Goal: Find contact information: Find contact information

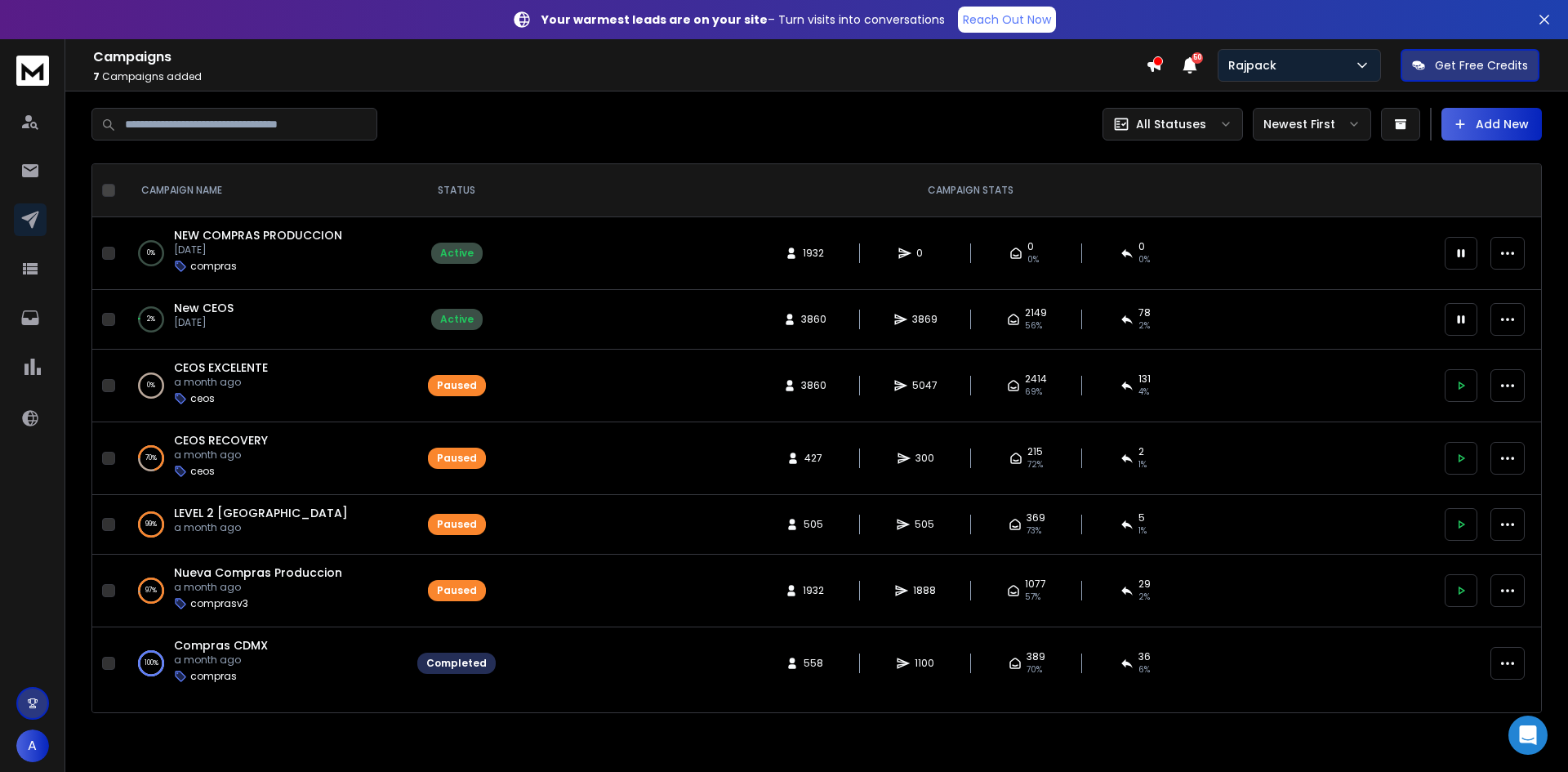
click at [1286, 65] on div "Rajpack" at bounding box center [1300, 65] width 142 height 17
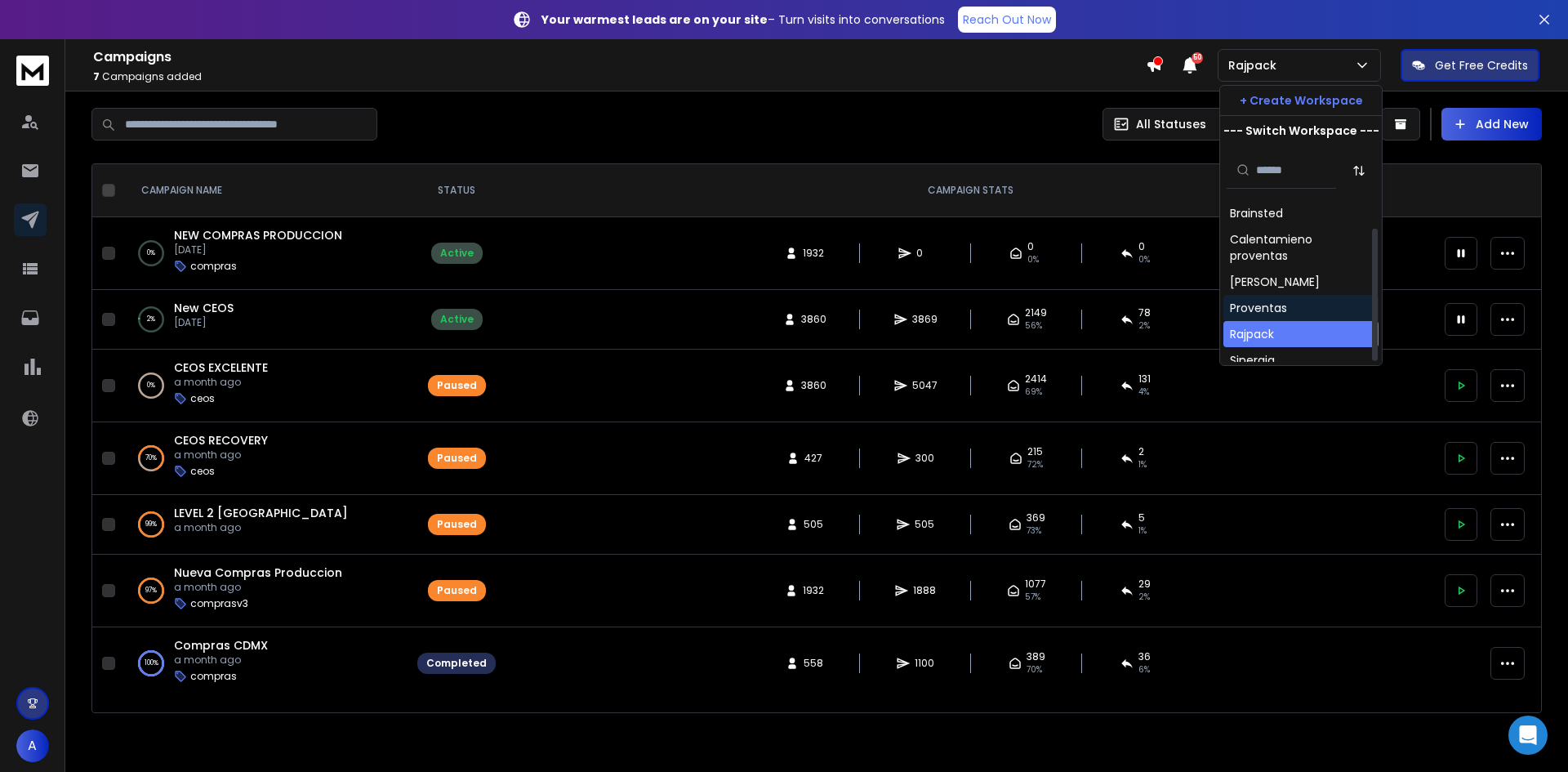
scroll to position [36, 0]
click at [1280, 344] on div "Sinergia" at bounding box center [1302, 349] width 156 height 26
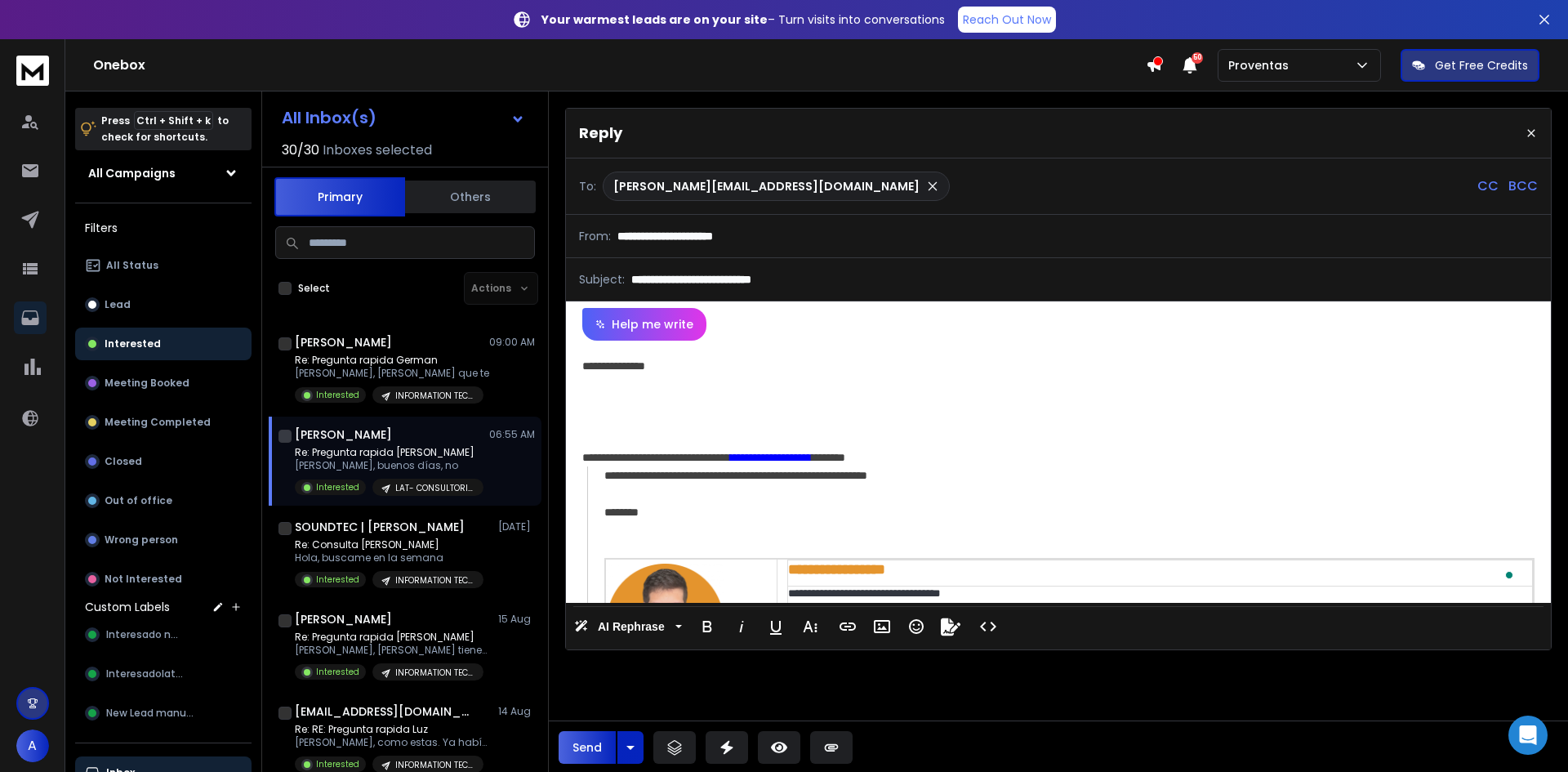
scroll to position [409, 0]
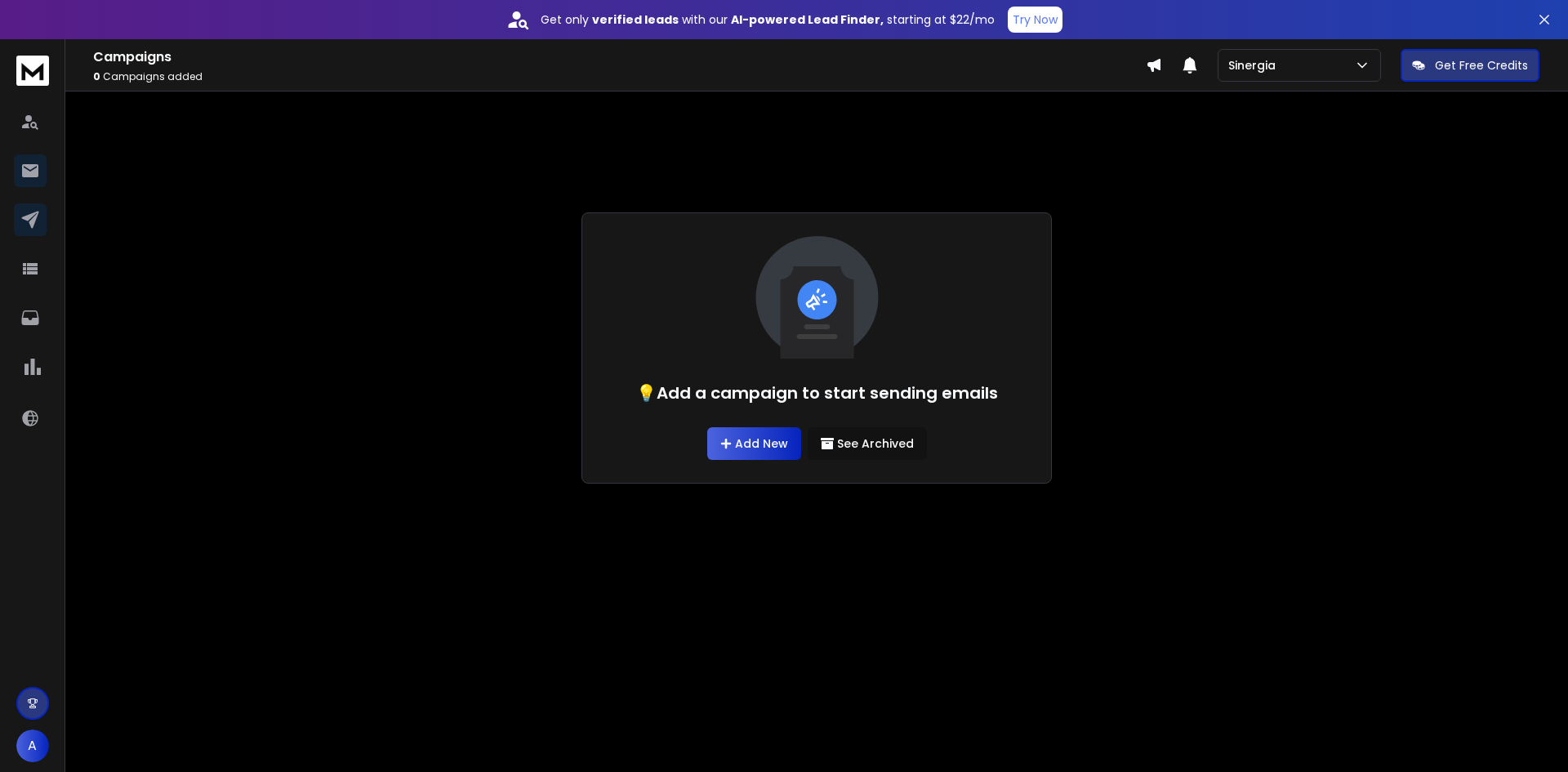
click at [36, 182] on link at bounding box center [30, 170] width 32 height 32
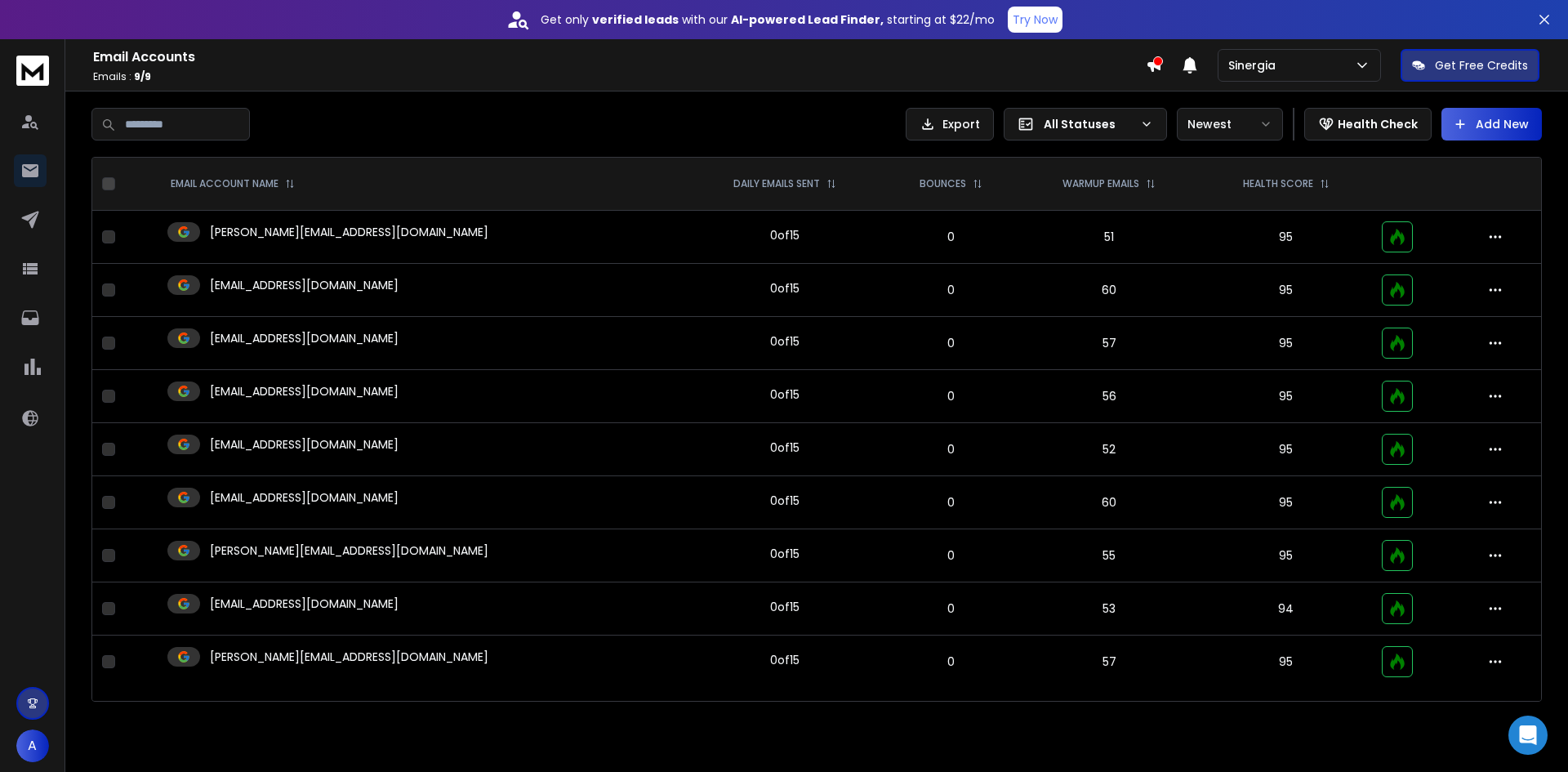
click at [309, 227] on p "s.beckman@megasinergia.com" at bounding box center [349, 232] width 279 height 17
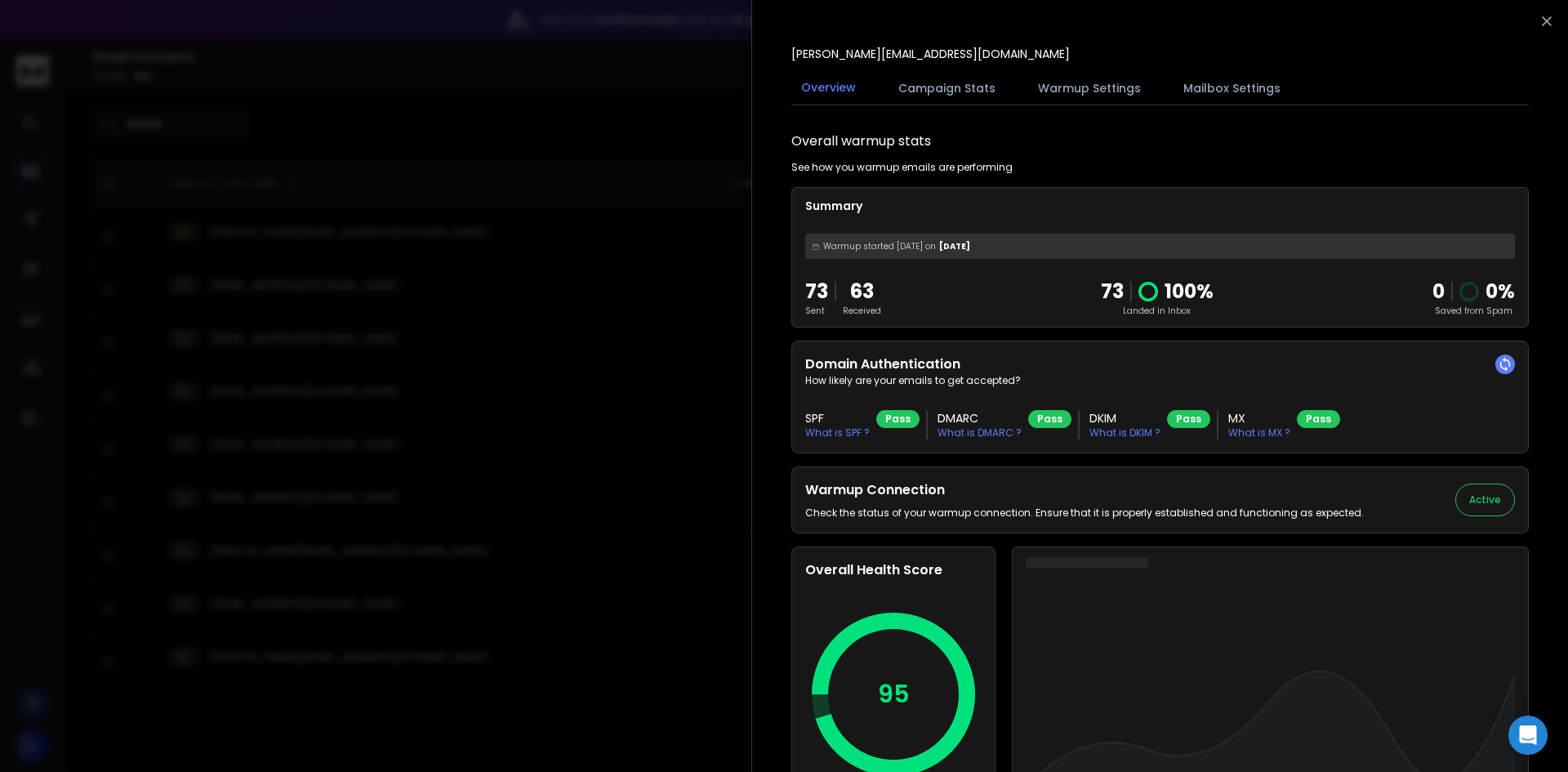
click at [1038, 85] on button "Warmup Settings" at bounding box center [1090, 88] width 122 height 36
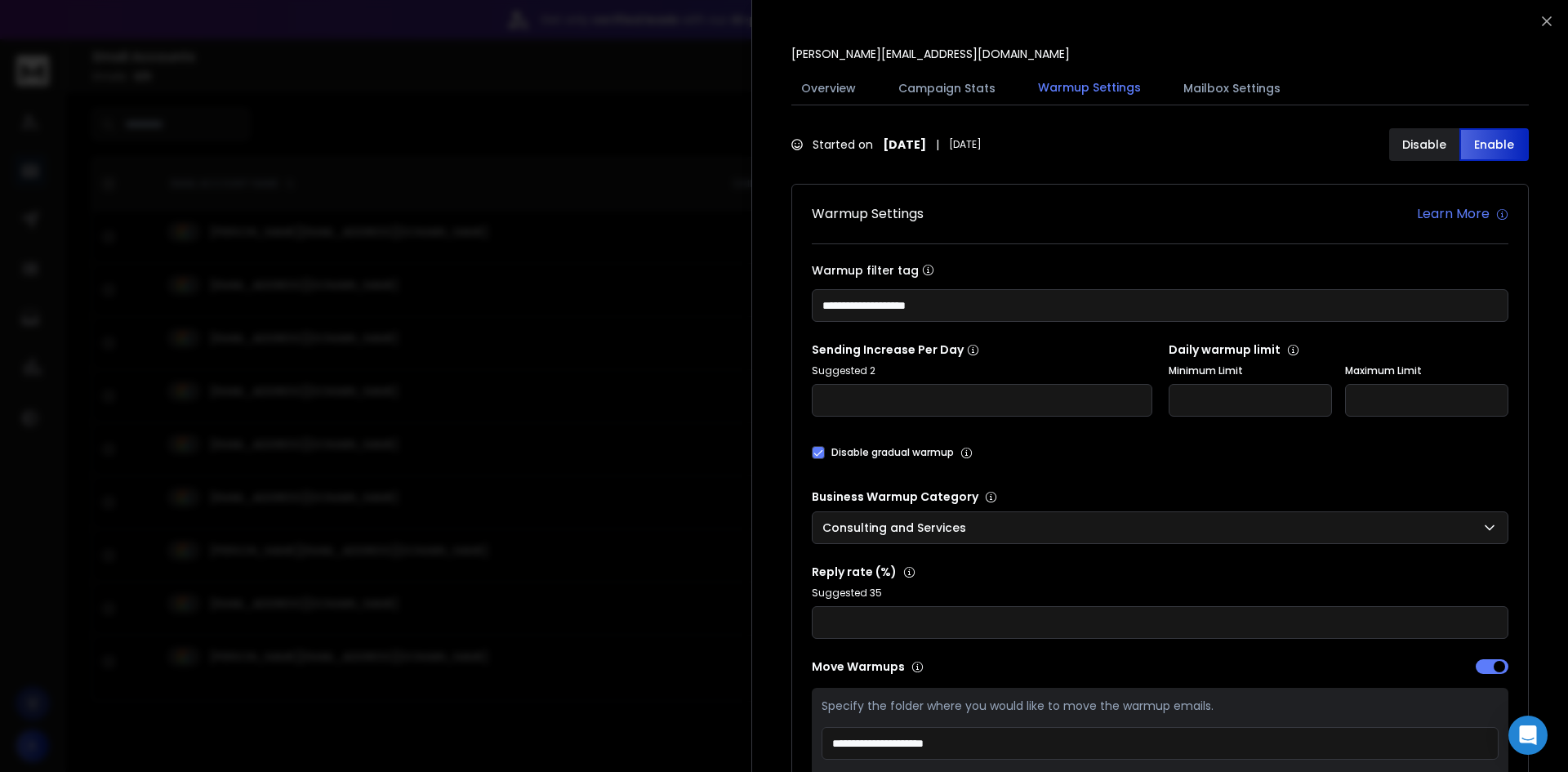
click at [446, 418] on div at bounding box center [784, 386] width 1568 height 772
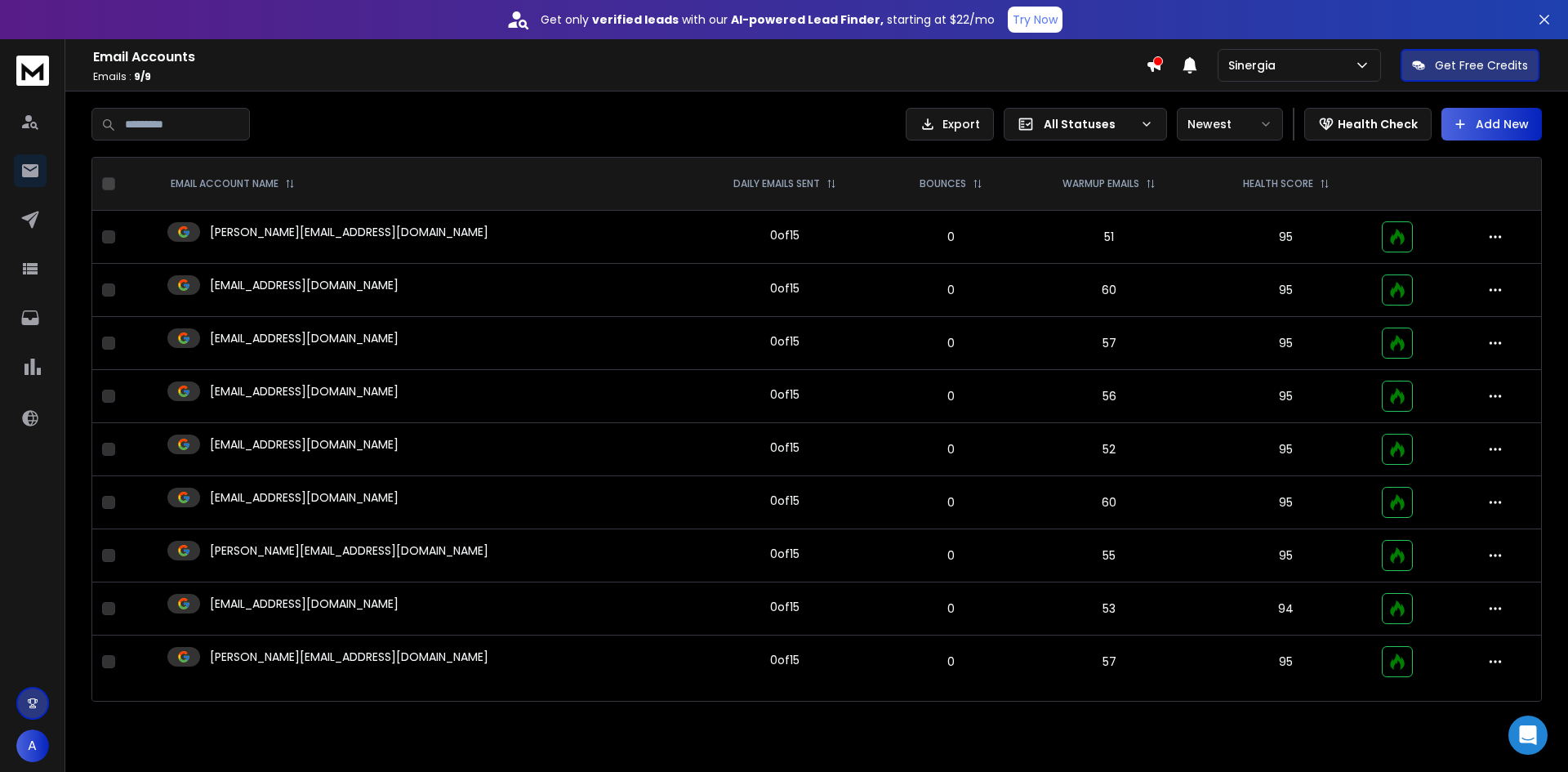
click at [298, 488] on div "sofia.b@maxsinergia.com" at bounding box center [282, 497] width 231 height 20
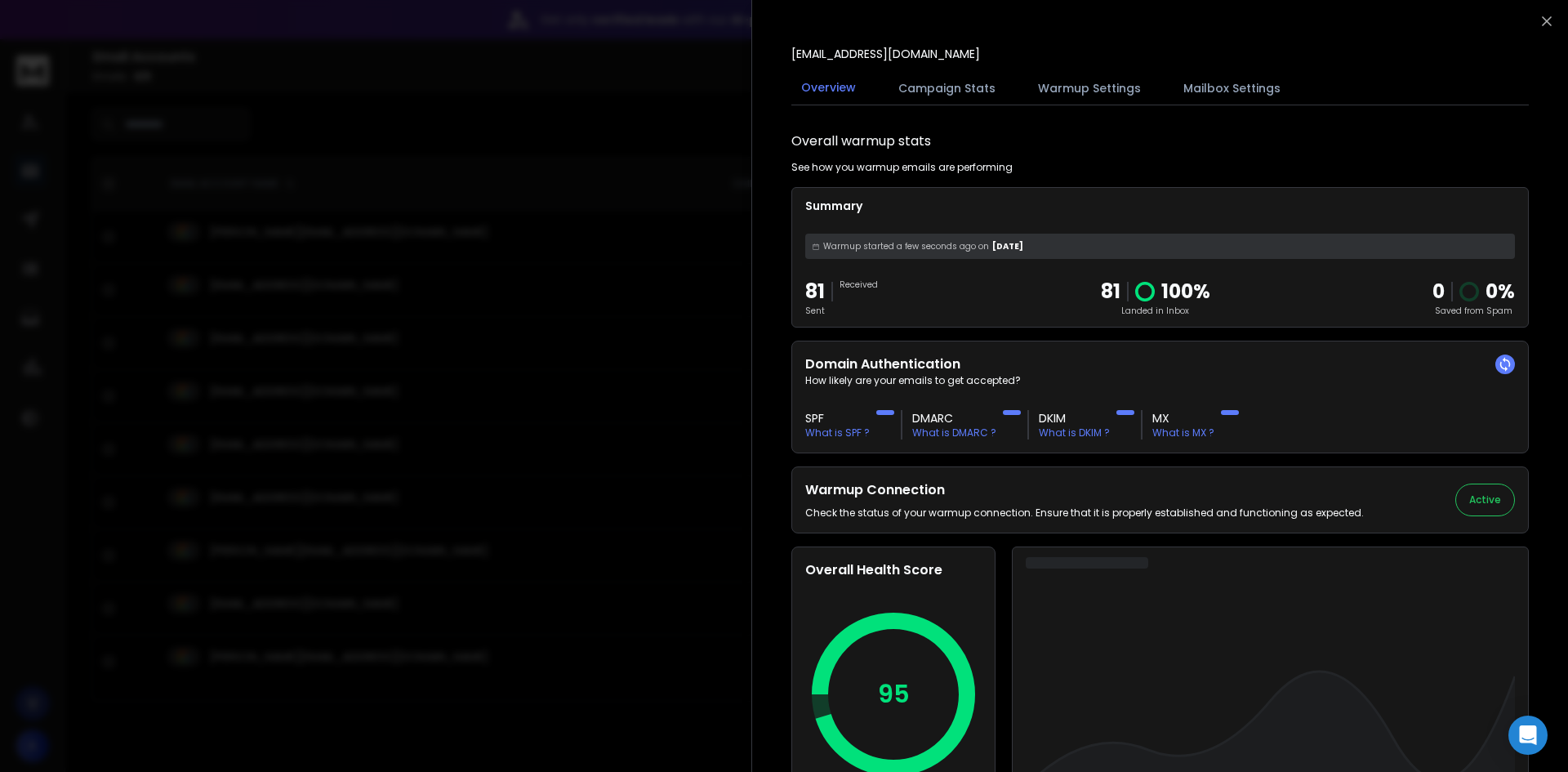
click at [717, 95] on div at bounding box center [784, 386] width 1568 height 772
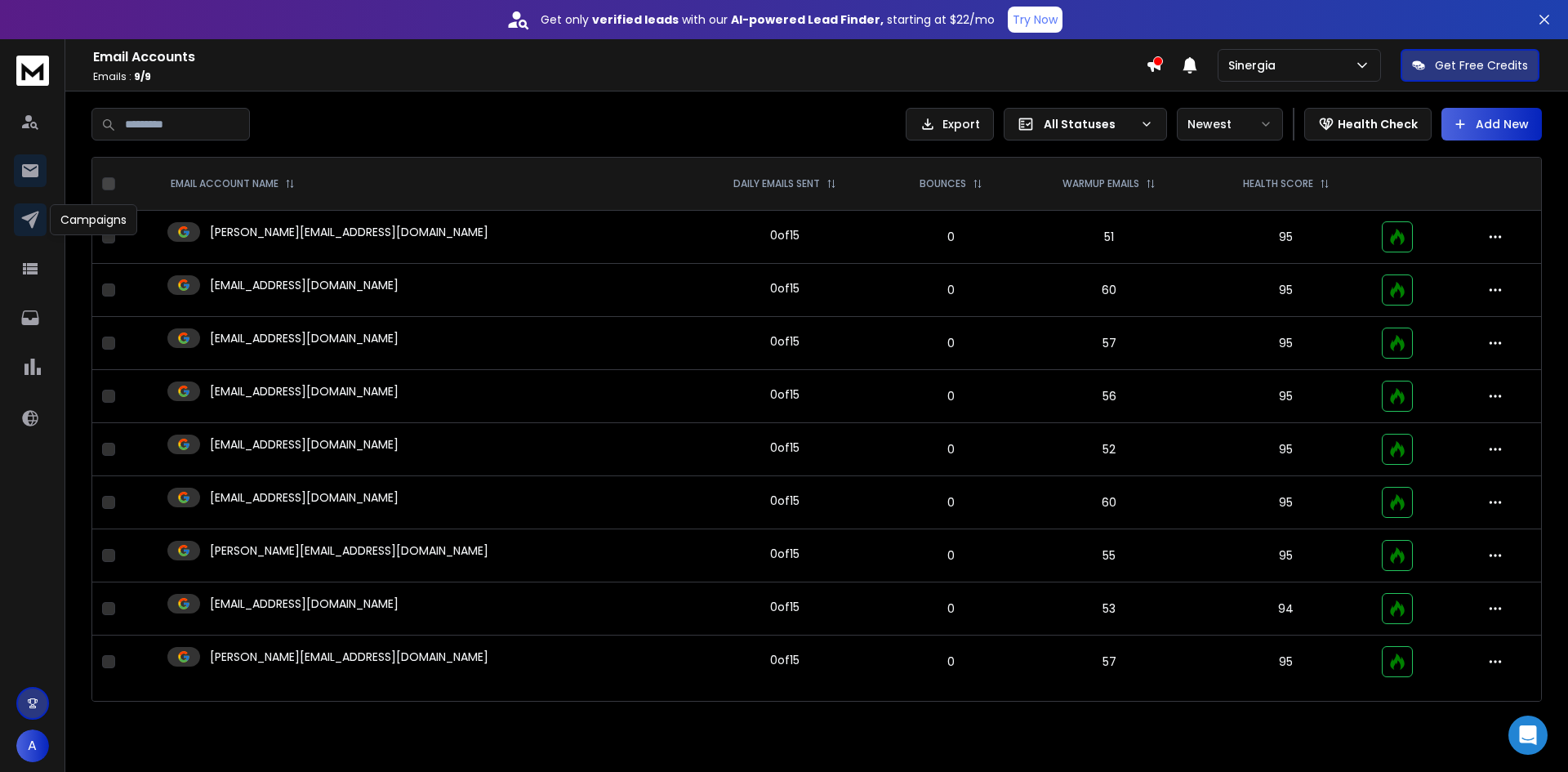
click at [31, 213] on icon at bounding box center [31, 220] width 20 height 20
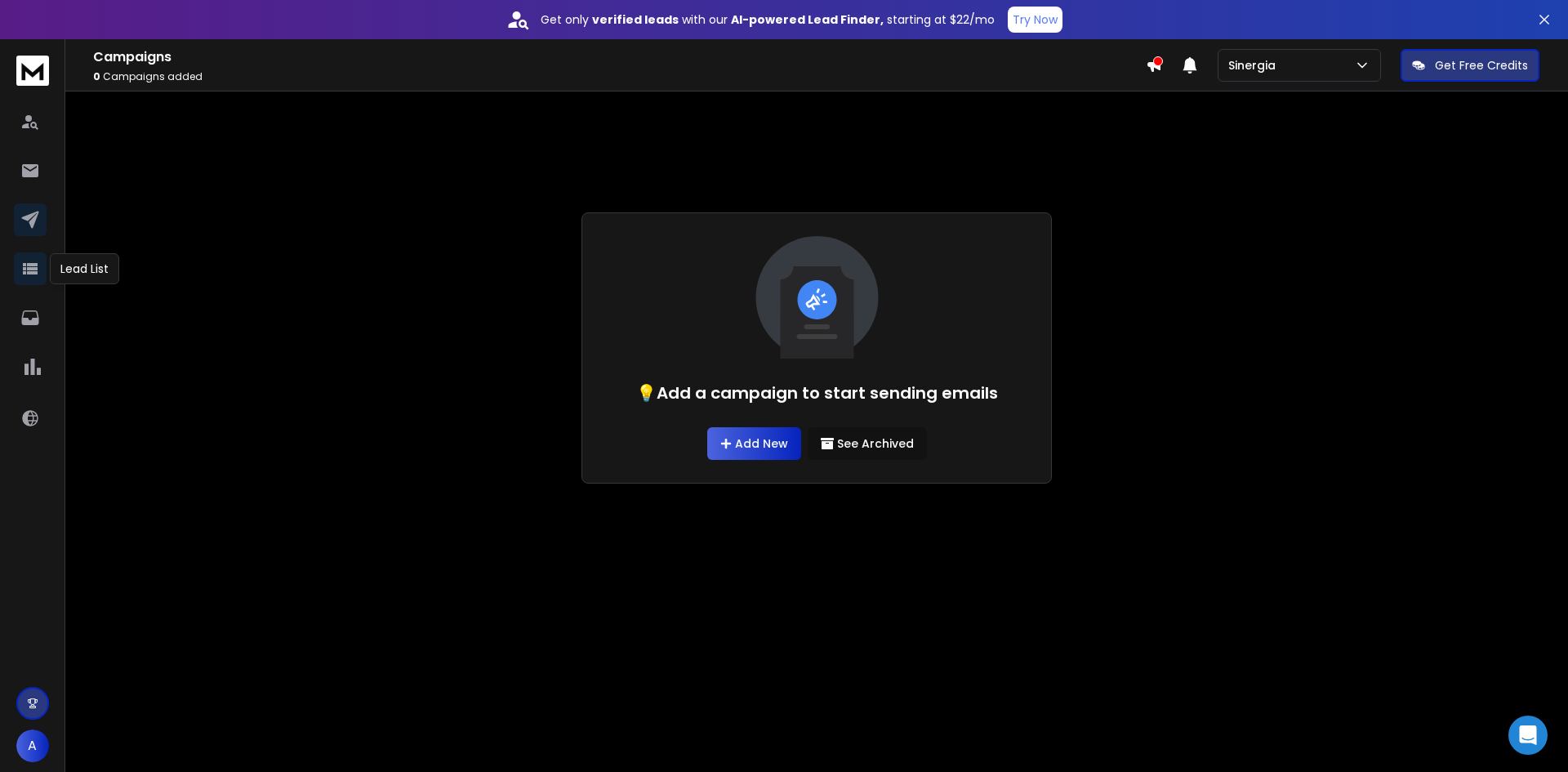
click at [15, 276] on link at bounding box center [30, 268] width 32 height 32
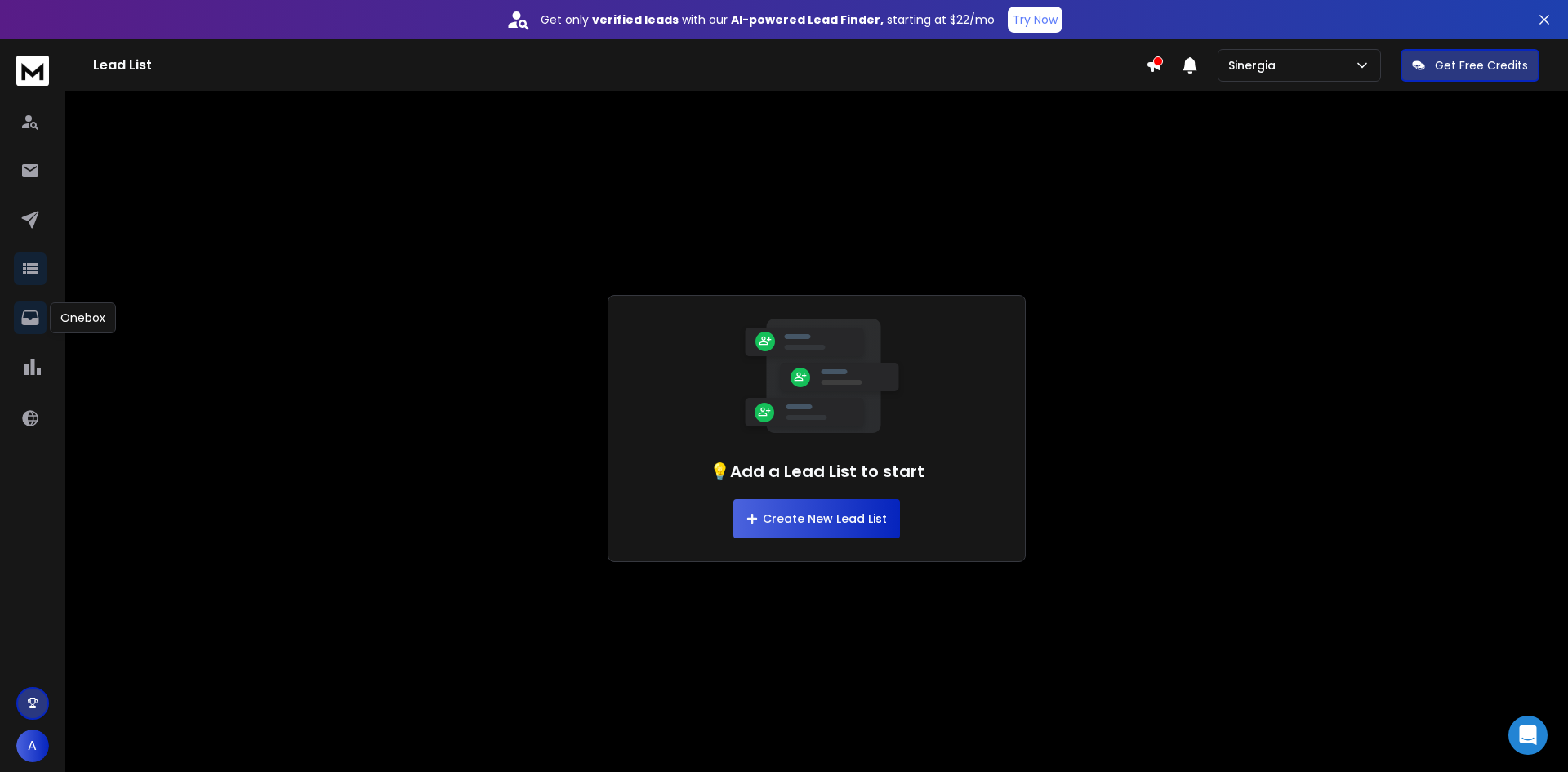
click at [18, 319] on link at bounding box center [30, 317] width 32 height 32
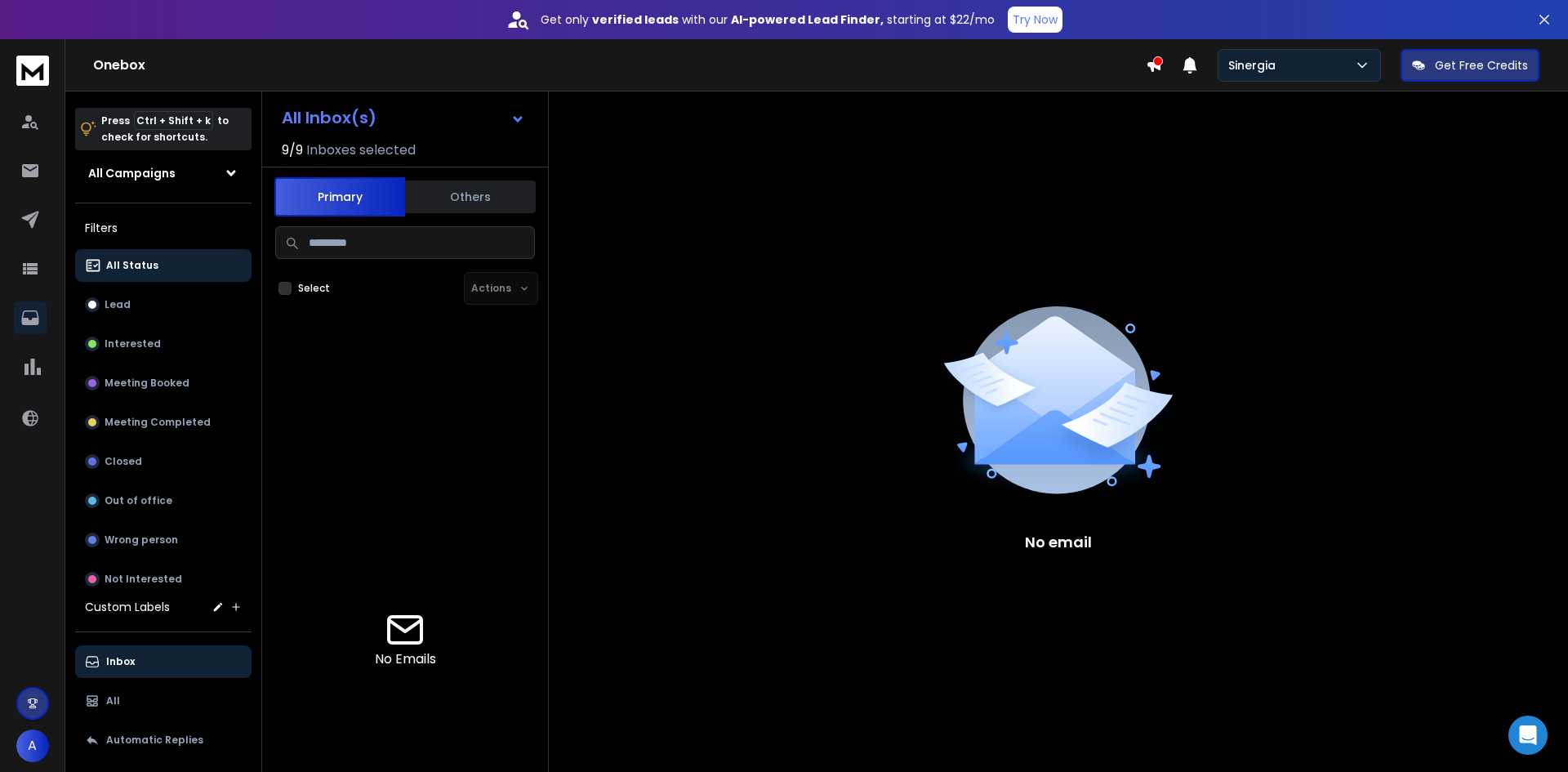
click at [1264, 71] on p "Sinergia" at bounding box center [1255, 65] width 54 height 17
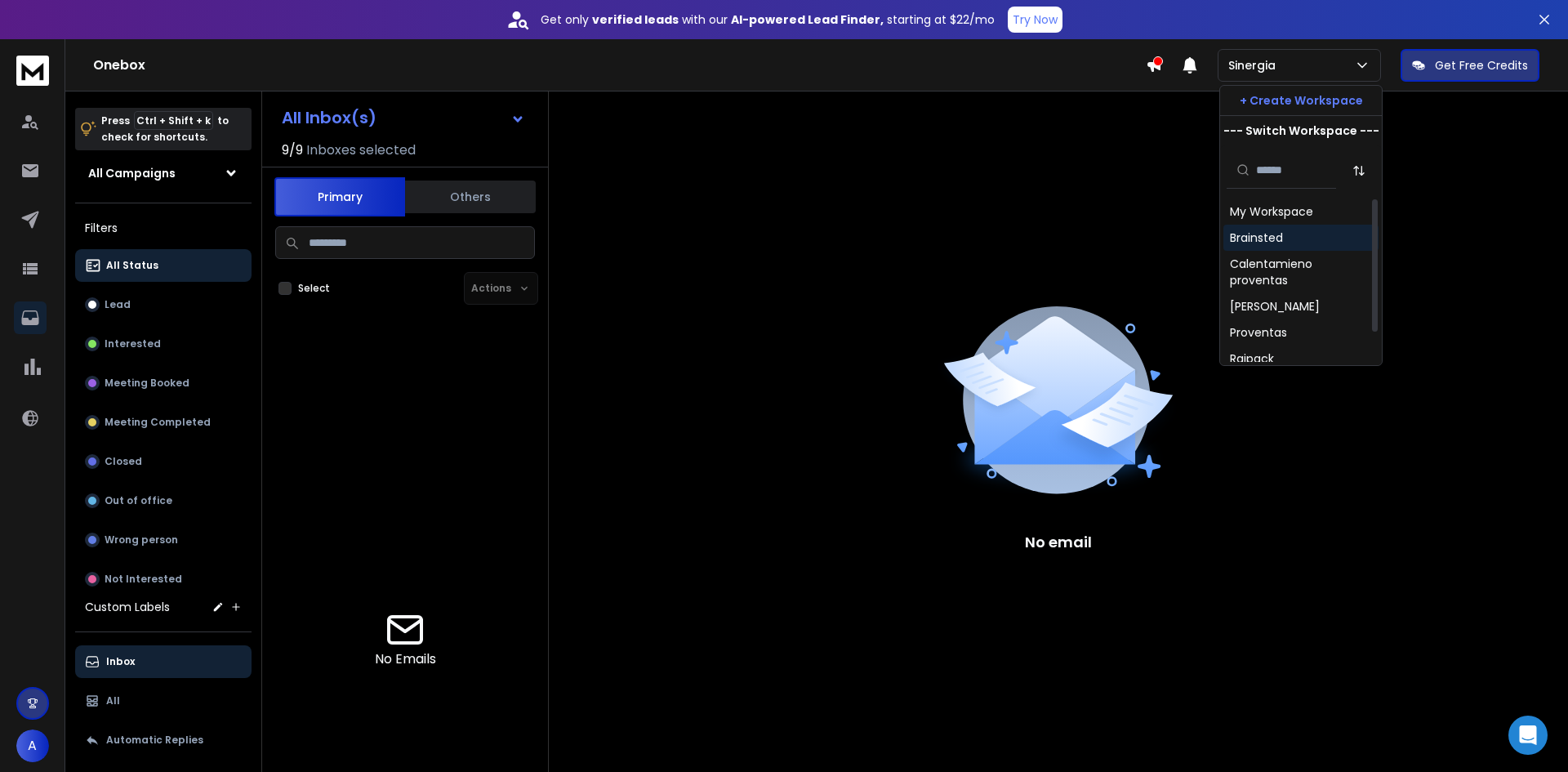
click at [1275, 233] on div "Brainsted" at bounding box center [1257, 237] width 53 height 17
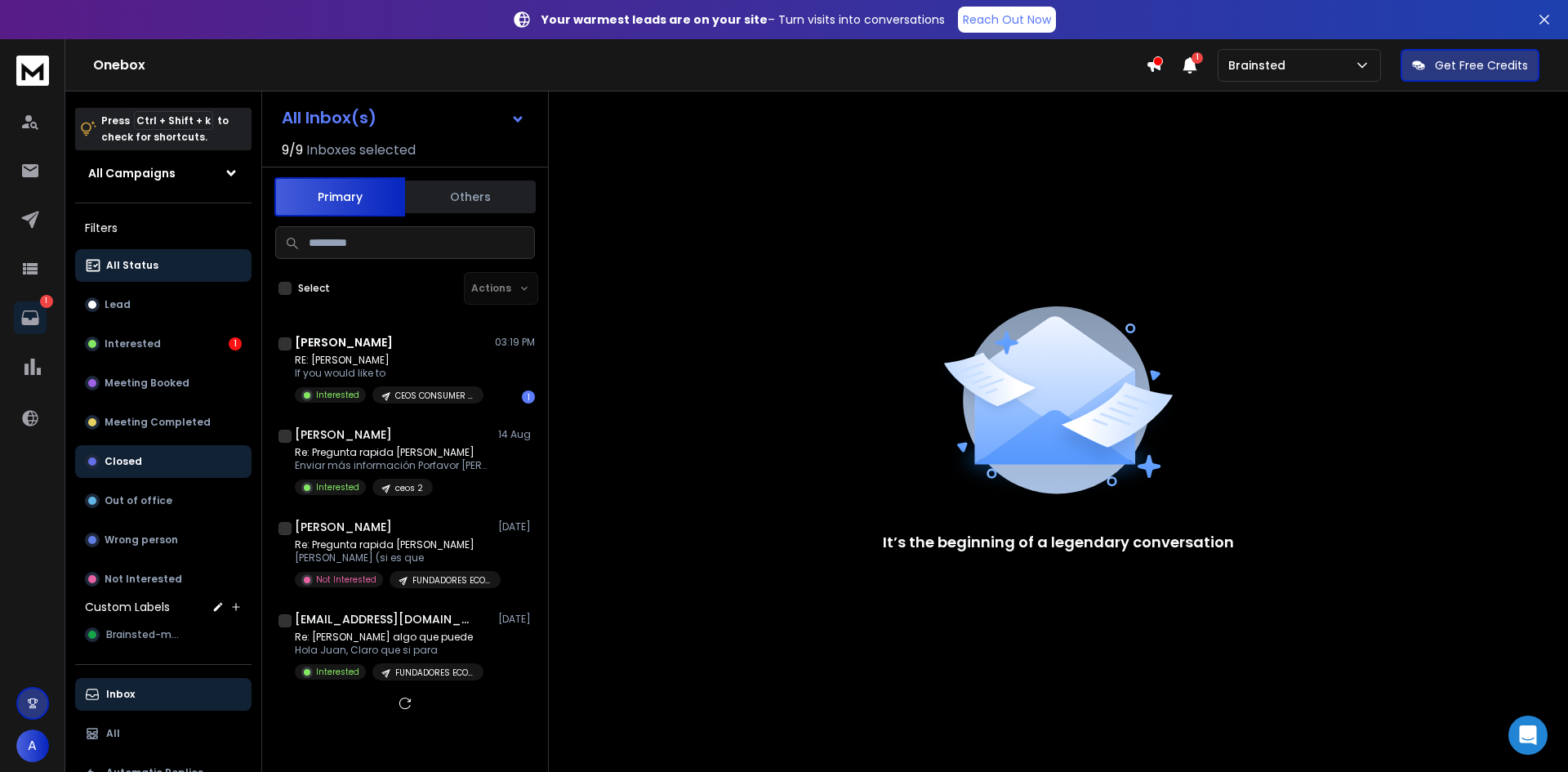
drag, startPoint x: 194, startPoint y: 560, endPoint x: 158, endPoint y: 477, distance: 90.5
drag, startPoint x: 158, startPoint y: 477, endPoint x: 138, endPoint y: 443, distance: 39.4
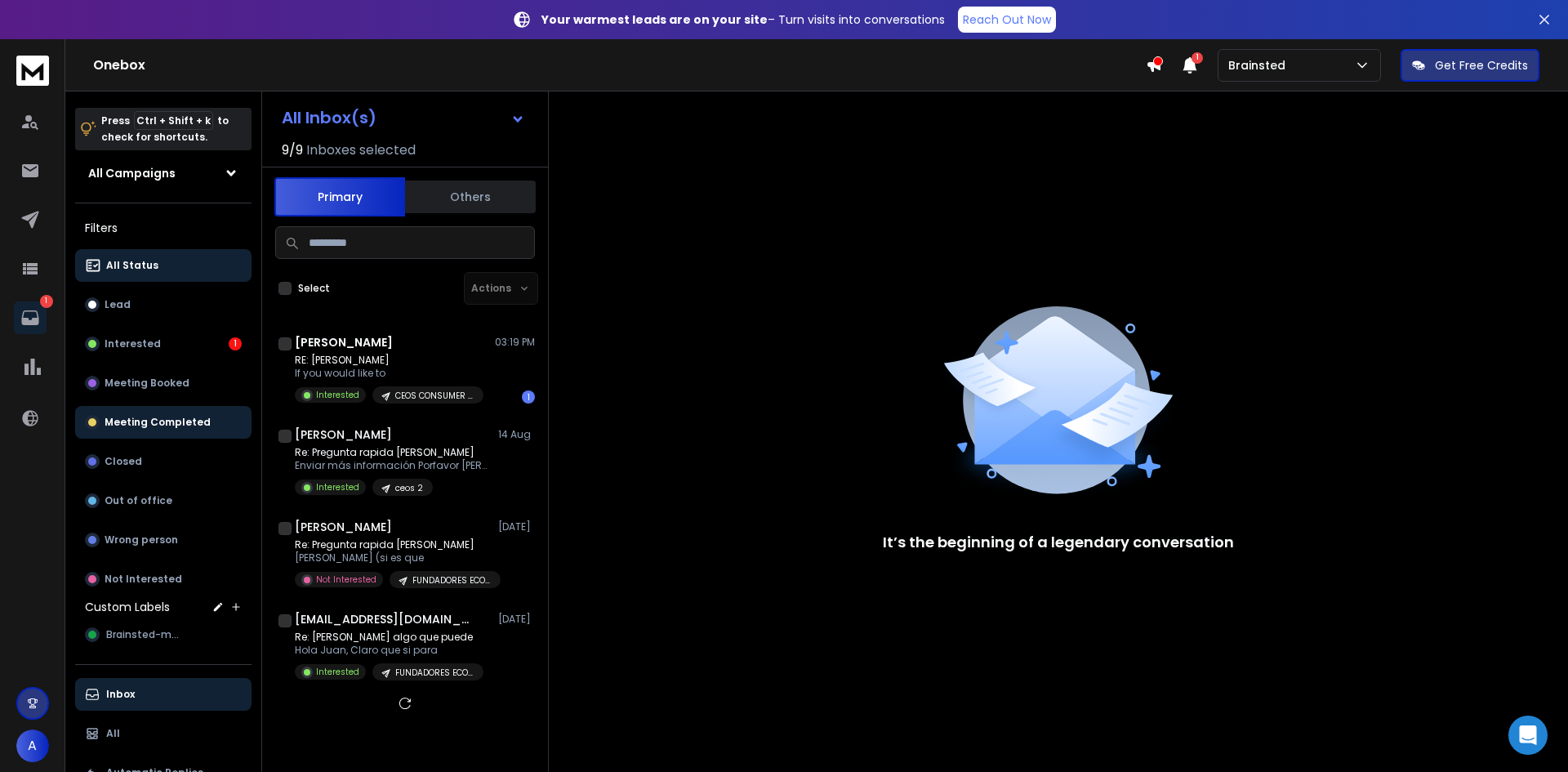
drag, startPoint x: 138, startPoint y: 443, endPoint x: 120, endPoint y: 415, distance: 33.3
drag, startPoint x: 120, startPoint y: 415, endPoint x: 707, endPoint y: 294, distance: 599.3
click at [707, 294] on div "It’s the beginning of a legendary conversation" at bounding box center [1058, 420] width 1019 height 656
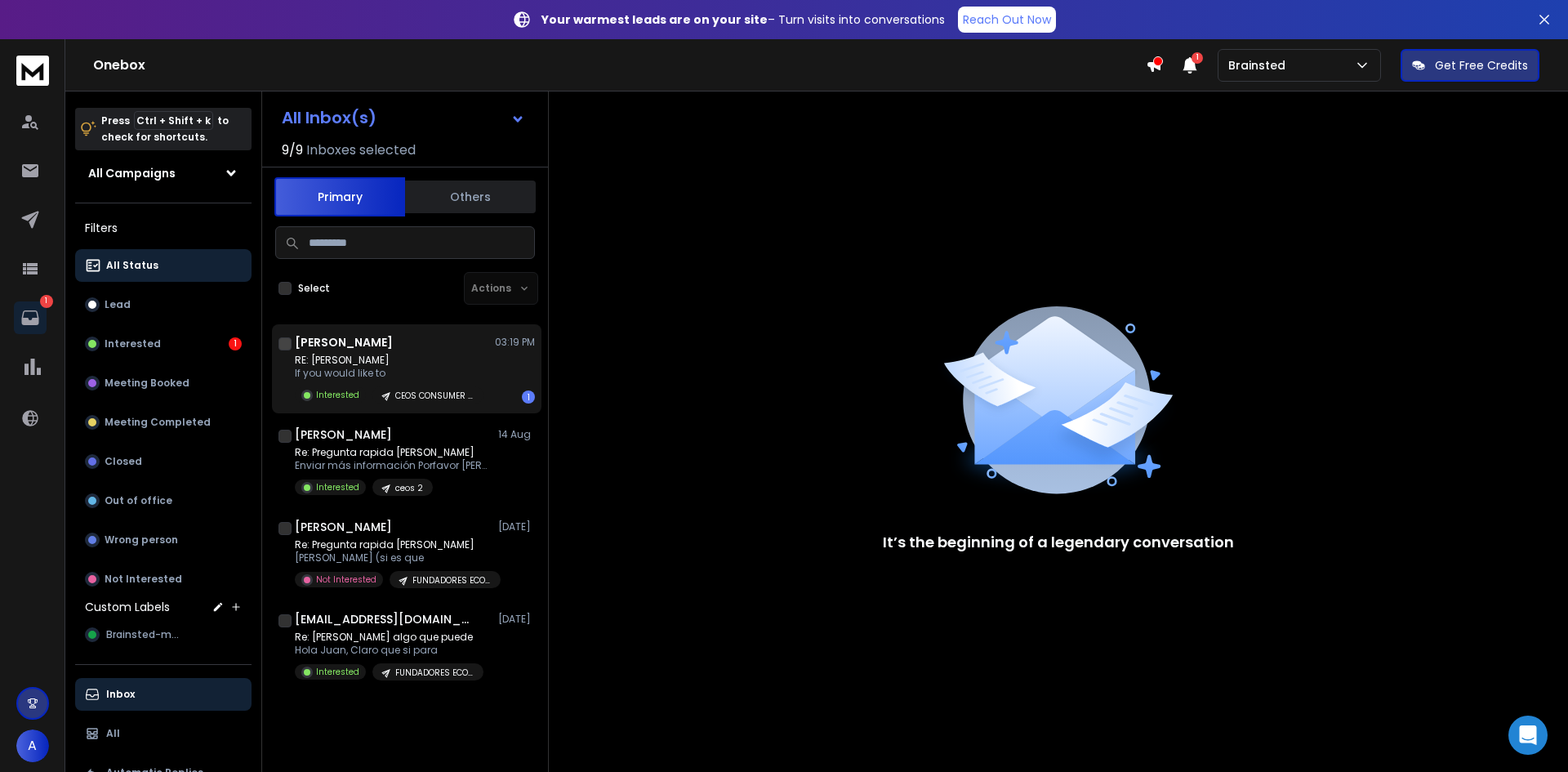
click at [456, 386] on div "RE: Pregunta Hoyong If you would like to Interested CEOS CONSUMER GOODS" at bounding box center [389, 378] width 189 height 50
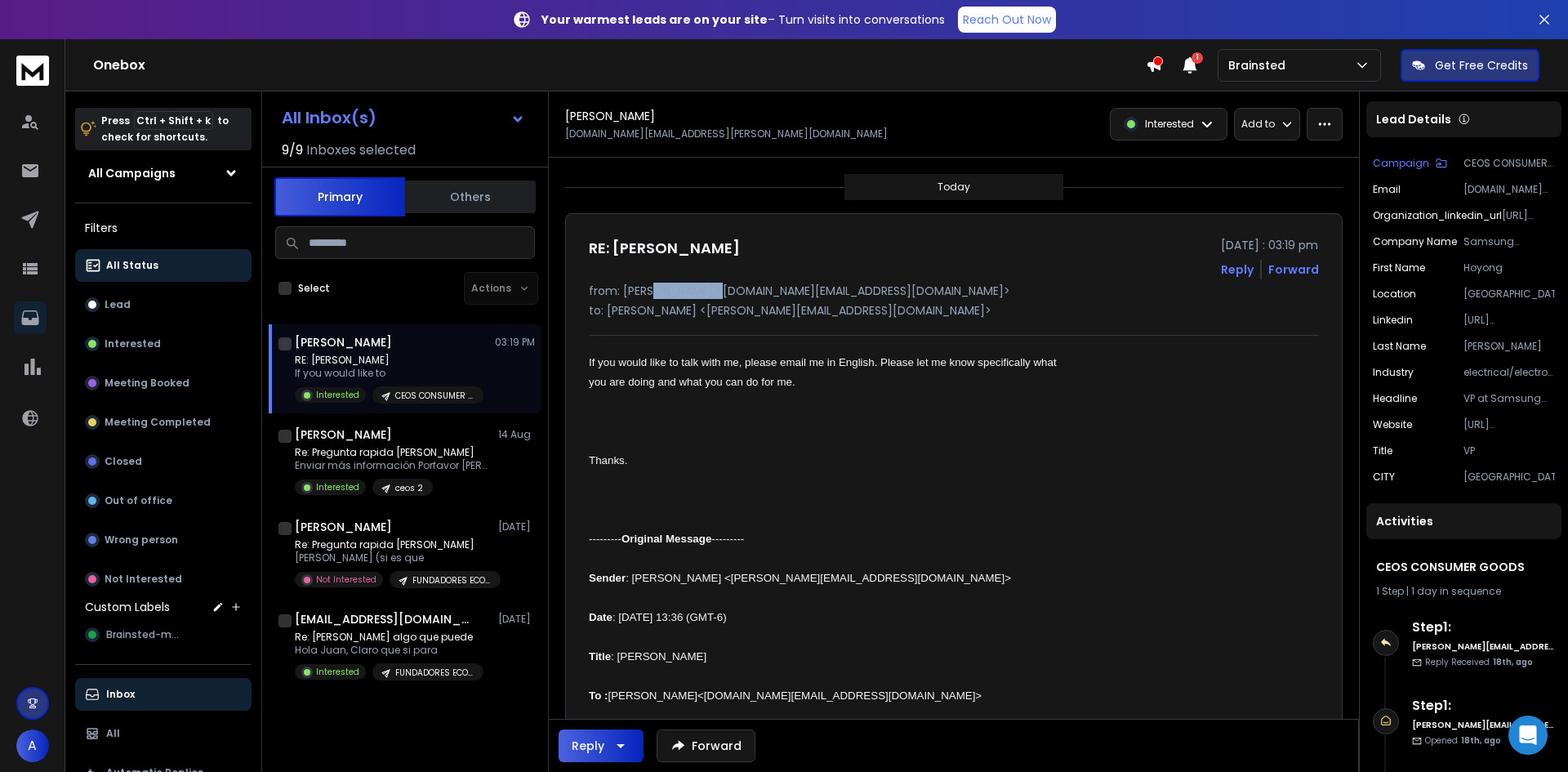
drag, startPoint x: 731, startPoint y: 291, endPoint x: 665, endPoint y: 285, distance: 66.3
click at [665, 285] on p "from: 윤호용 <hoyong.yun@samsung.com>" at bounding box center [954, 291] width 730 height 17
copy p "hoyong.yun"
